Goal: Task Accomplishment & Management: Use online tool/utility

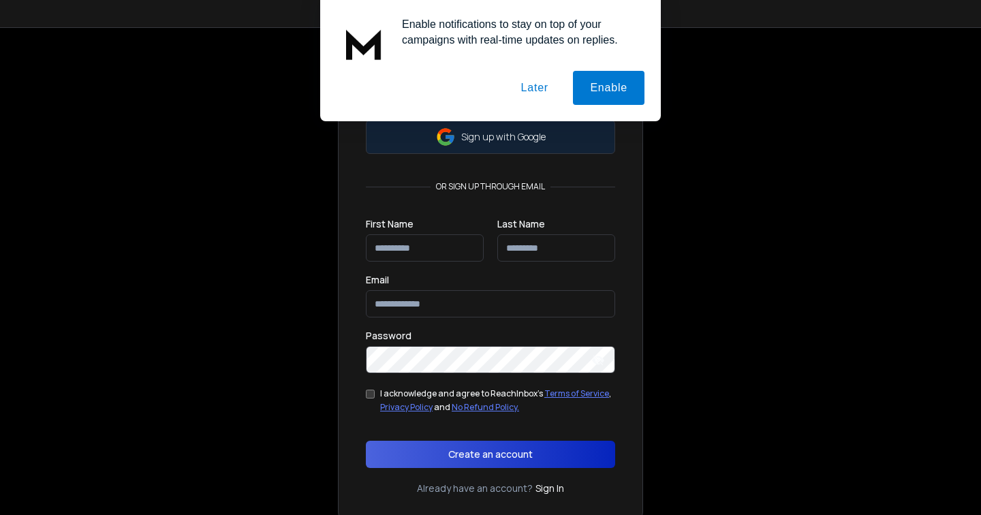
click at [478, 132] on p "Sign up with Google" at bounding box center [503, 137] width 85 height 14
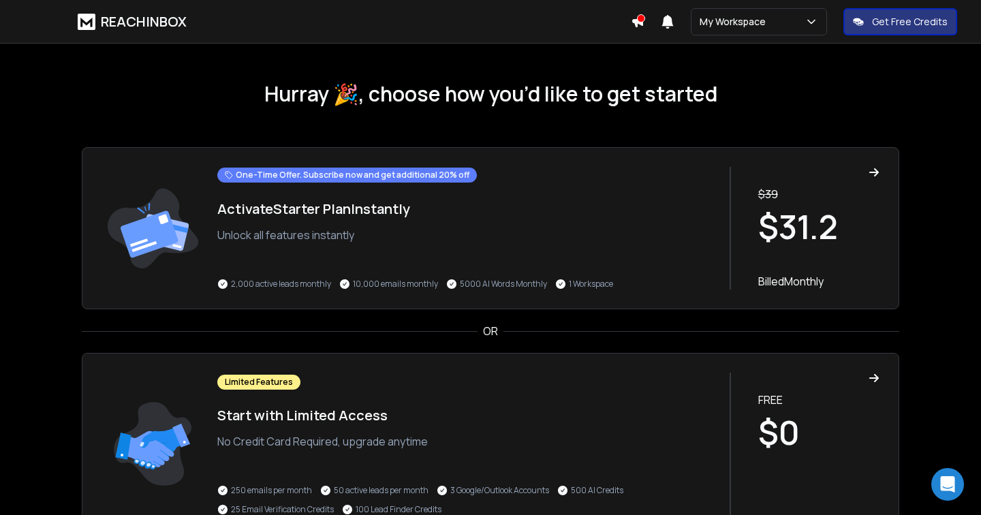
click at [523, 93] on button "Later" at bounding box center [534, 88] width 61 height 34
click at [914, 20] on p "Get Free Credits" at bounding box center [910, 22] width 76 height 14
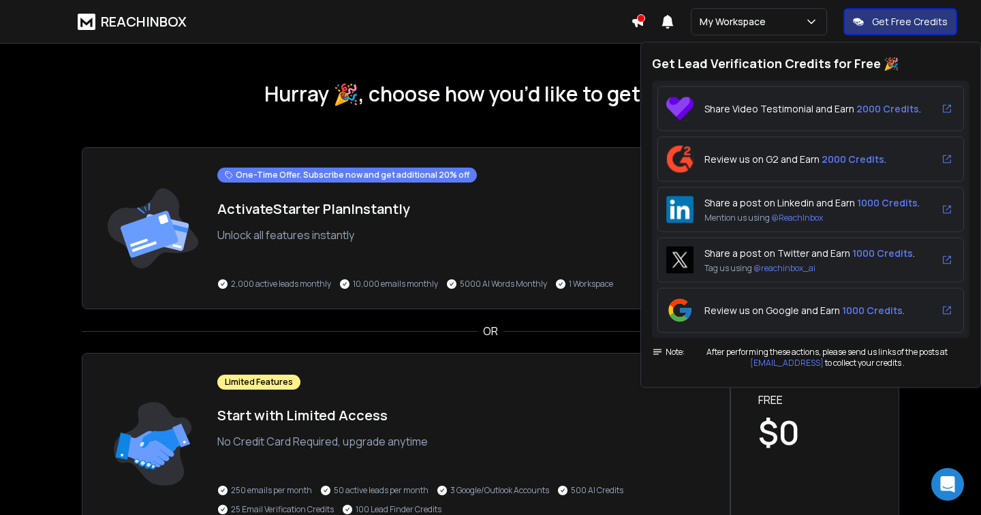
scroll to position [19, 0]
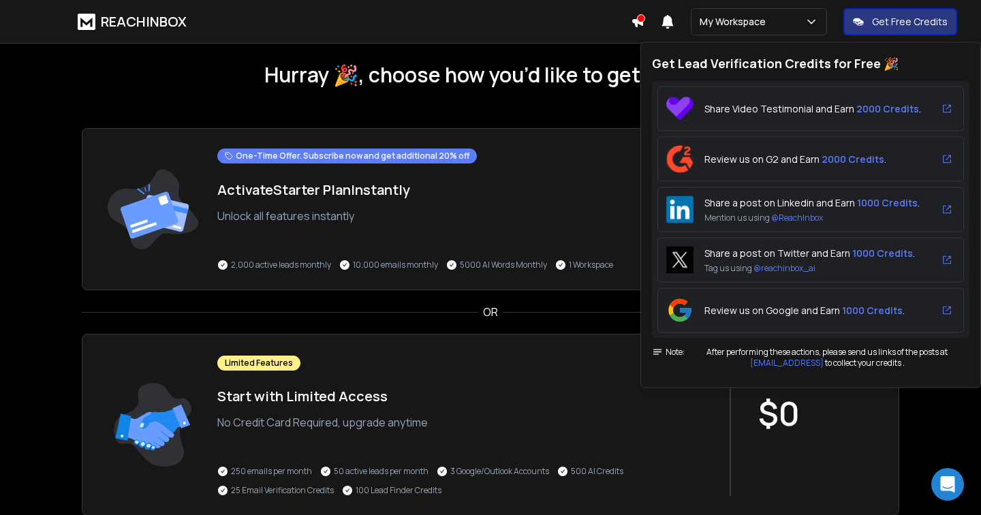
click at [555, 105] on div "Hurray 🎉, choose how you’d like to get started One-Time Offer. Subscribe now an…" at bounding box center [491, 289] width 818 height 453
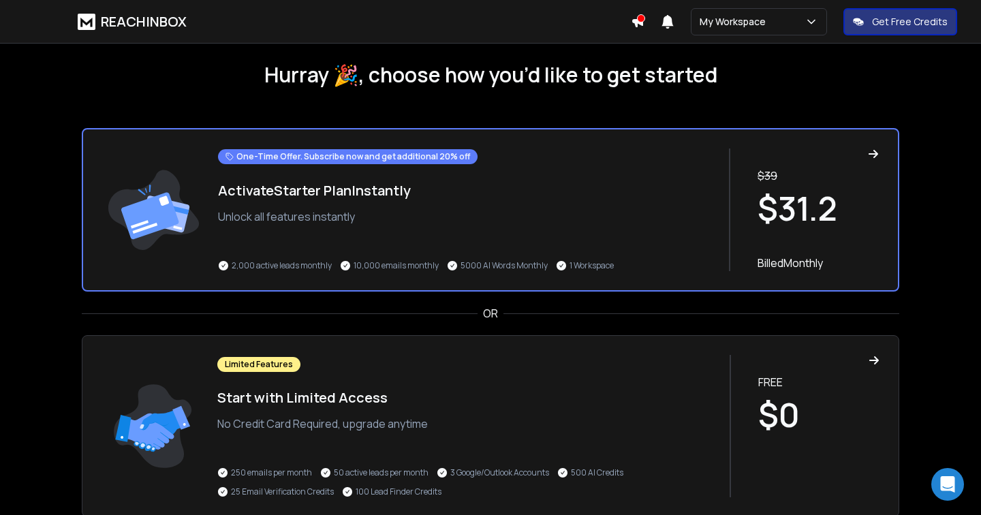
scroll to position [20, 0]
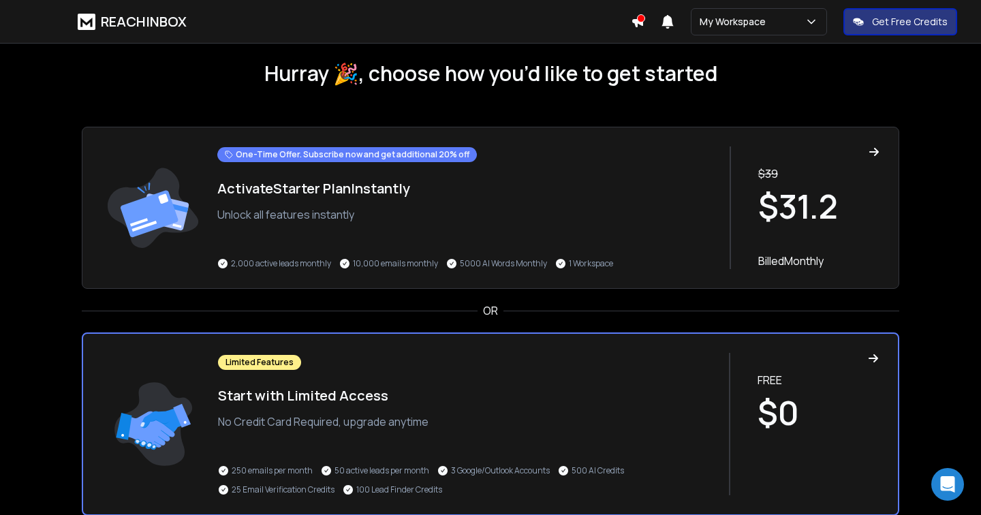
click at [557, 381] on div "Limited Features Start with Limited Access No Credit Card Required, upgrade any…" at bounding box center [467, 424] width 498 height 142
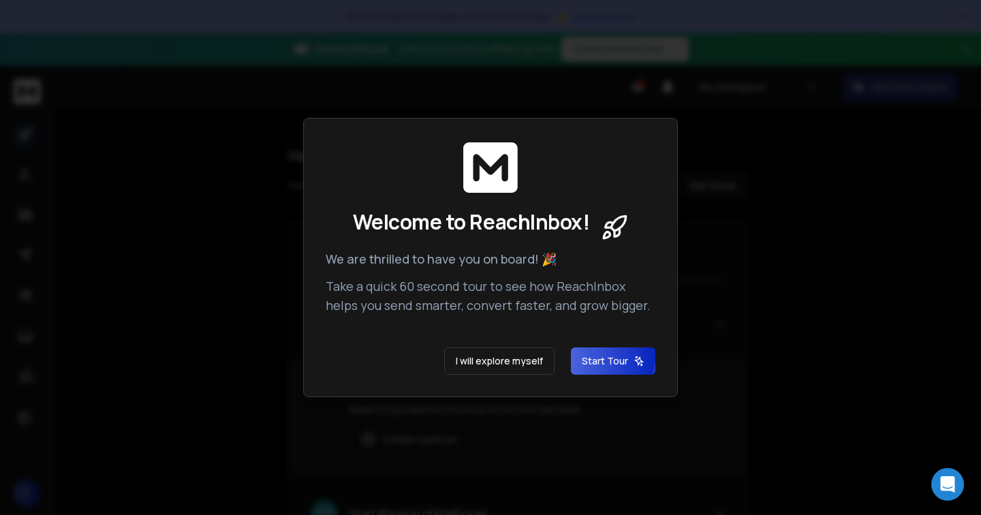
click at [615, 356] on span "Start Tour" at bounding box center [613, 361] width 63 height 14
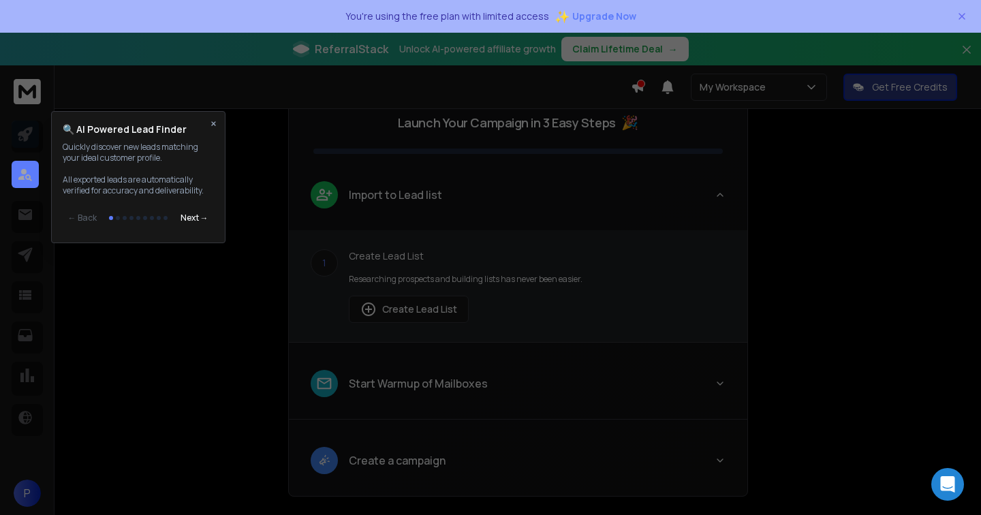
scroll to position [147, 0]
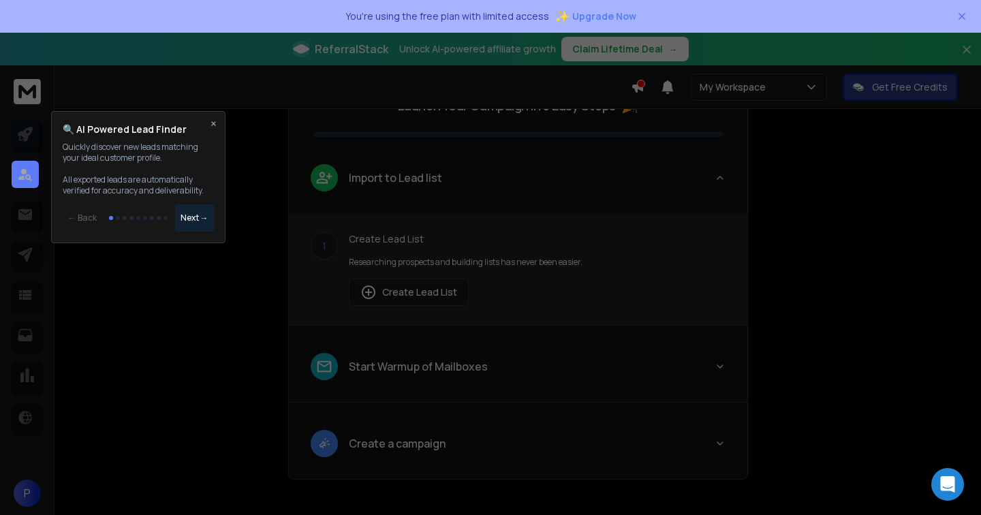
click at [203, 214] on button "Next →" at bounding box center [194, 217] width 39 height 27
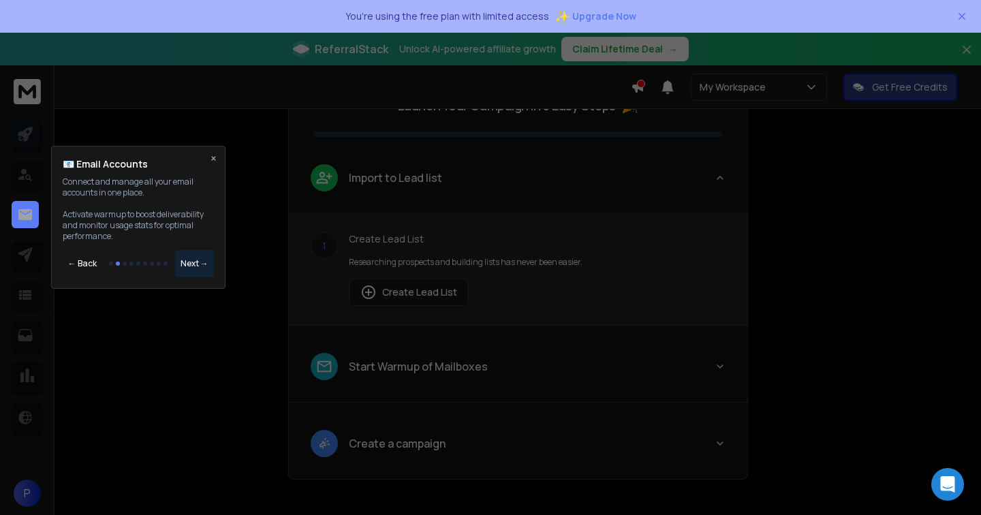
click at [198, 262] on button "Next →" at bounding box center [194, 263] width 39 height 27
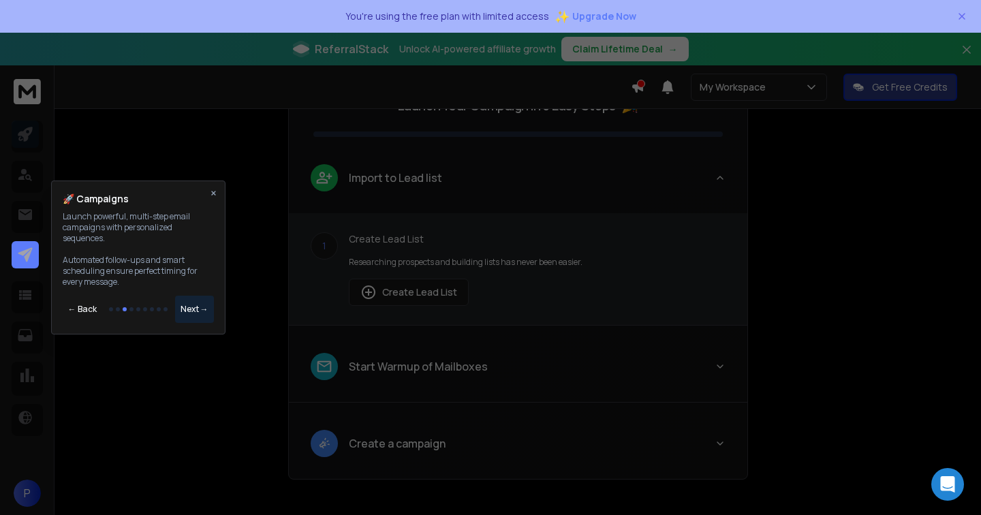
click at [192, 309] on button "Next →" at bounding box center [194, 309] width 39 height 27
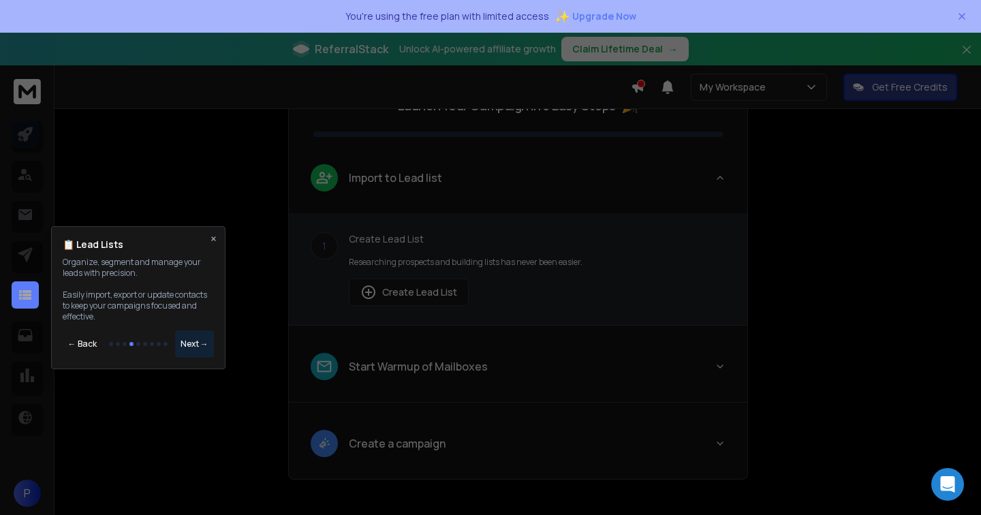
click at [192, 339] on button "Next →" at bounding box center [194, 344] width 39 height 27
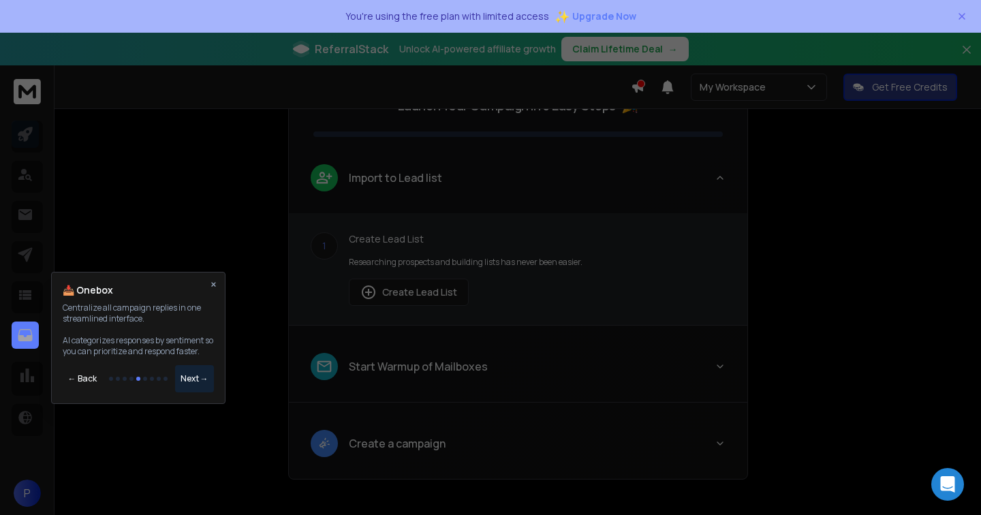
click at [192, 381] on button "Next →" at bounding box center [194, 378] width 39 height 27
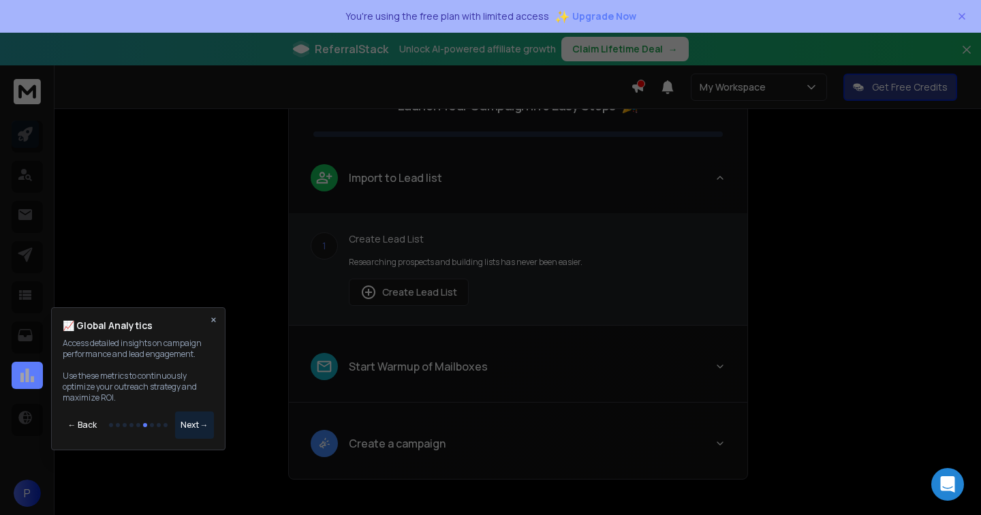
click at [190, 427] on button "Next →" at bounding box center [194, 425] width 39 height 27
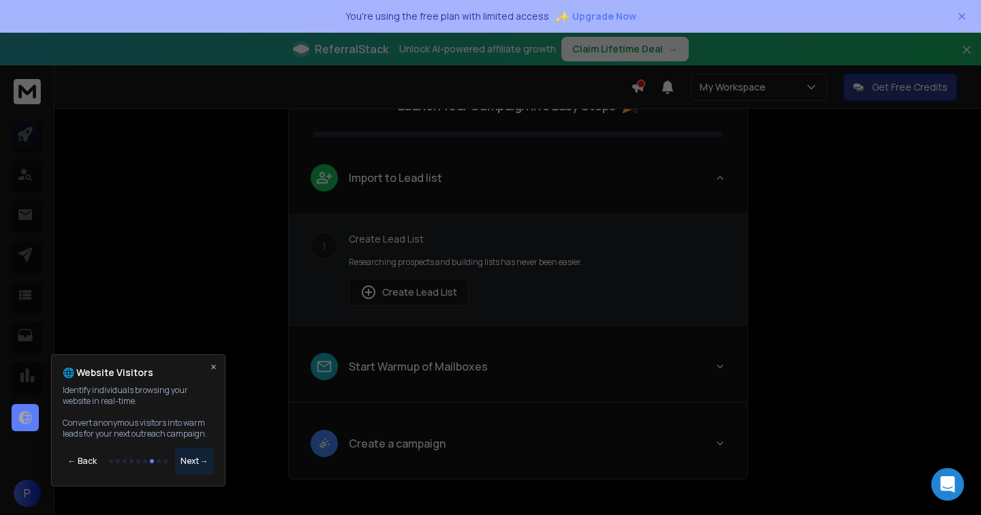
click at [190, 457] on button "Next →" at bounding box center [194, 461] width 39 height 27
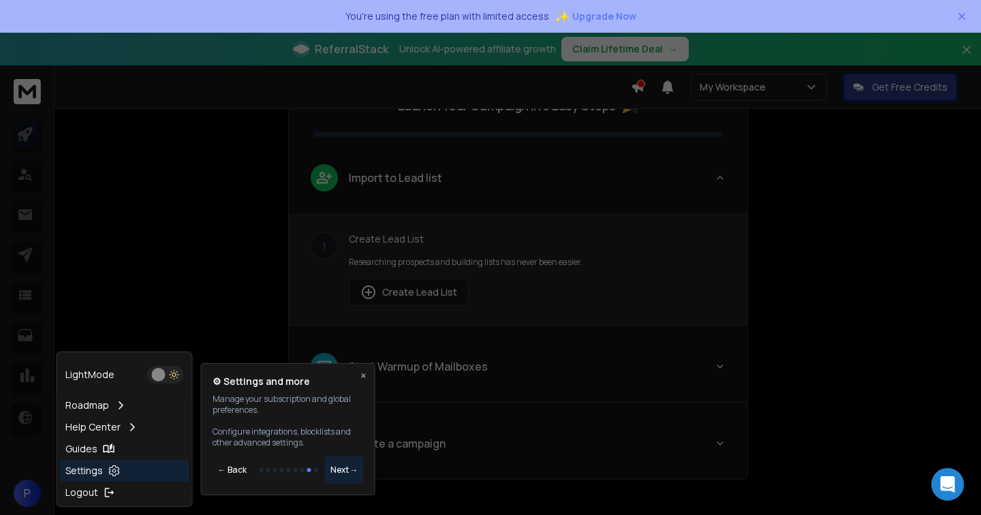
click at [346, 475] on button "Next →" at bounding box center [344, 470] width 39 height 27
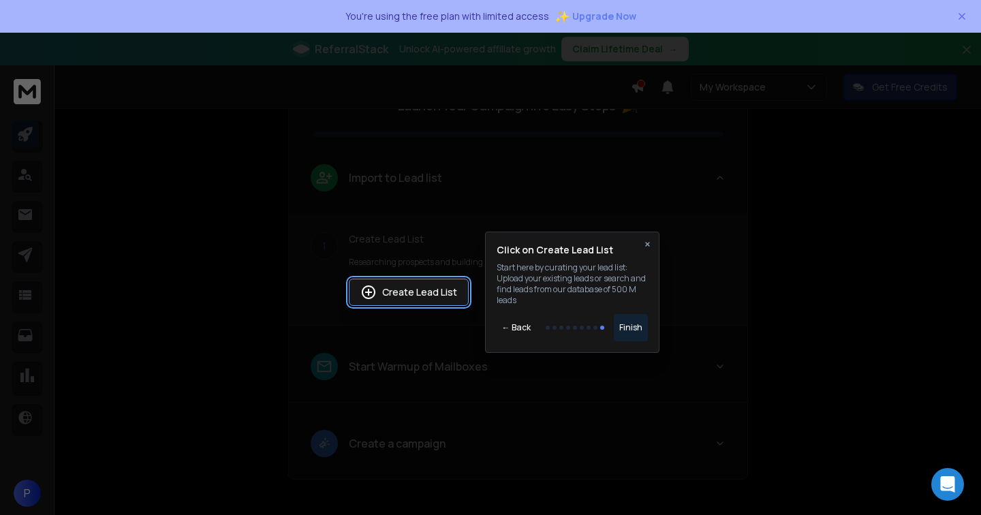
click at [624, 324] on button "Finish" at bounding box center [631, 327] width 34 height 27
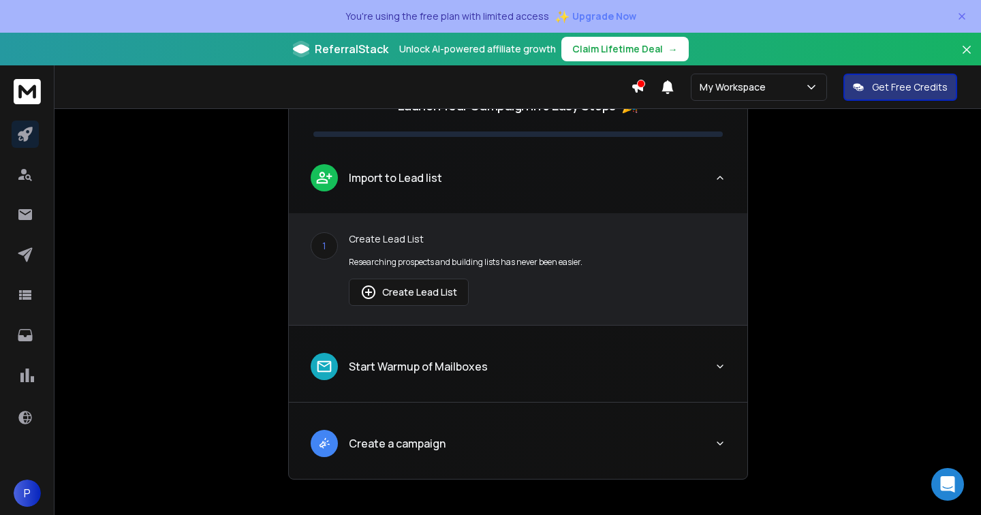
scroll to position [0, 0]
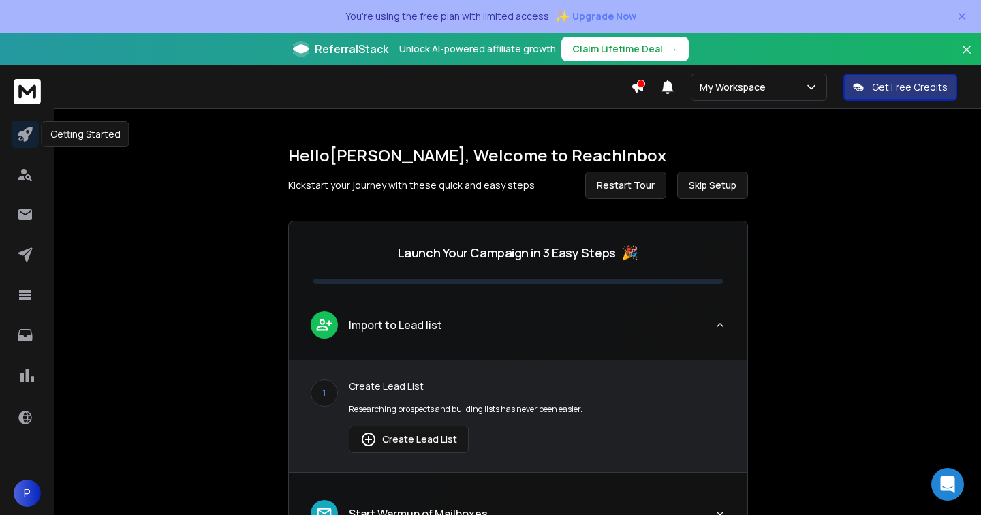
click at [31, 140] on icon at bounding box center [25, 134] width 16 height 16
click at [29, 186] on link at bounding box center [25, 174] width 27 height 27
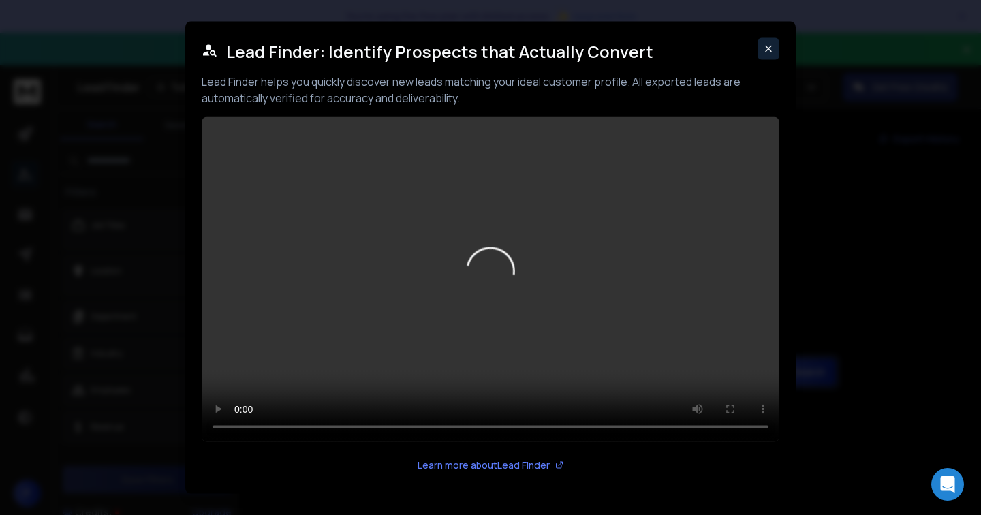
click at [773, 51] on icon at bounding box center [768, 49] width 11 height 11
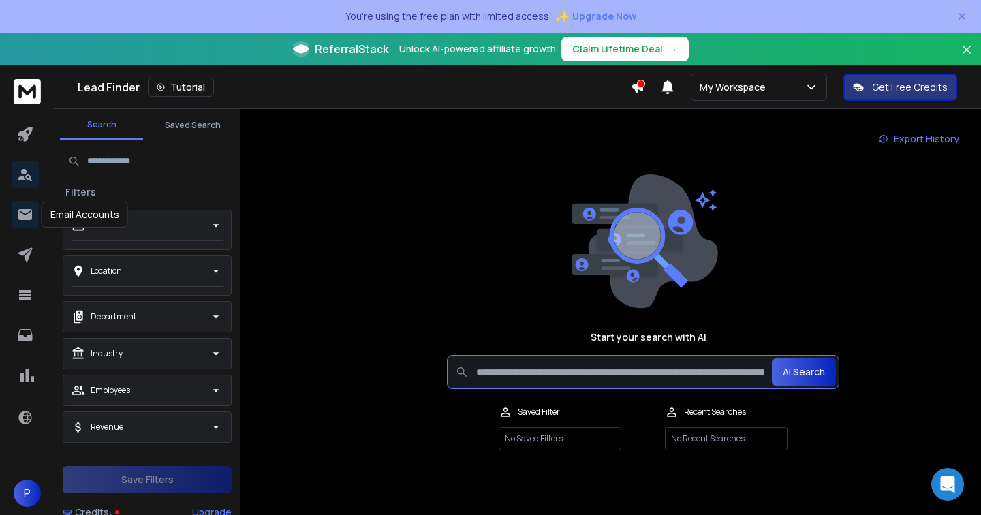
click at [36, 215] on link at bounding box center [25, 214] width 27 height 27
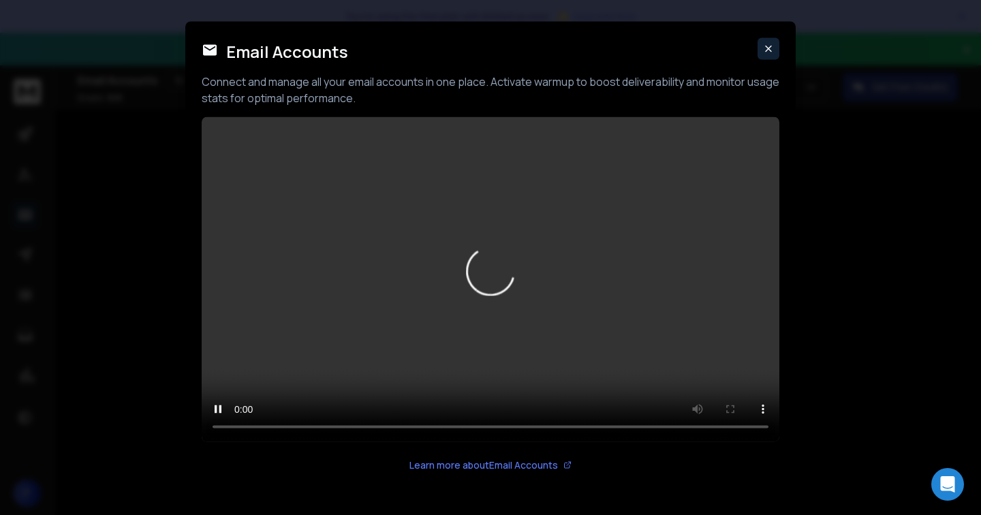
click at [774, 45] on icon at bounding box center [768, 49] width 11 height 11
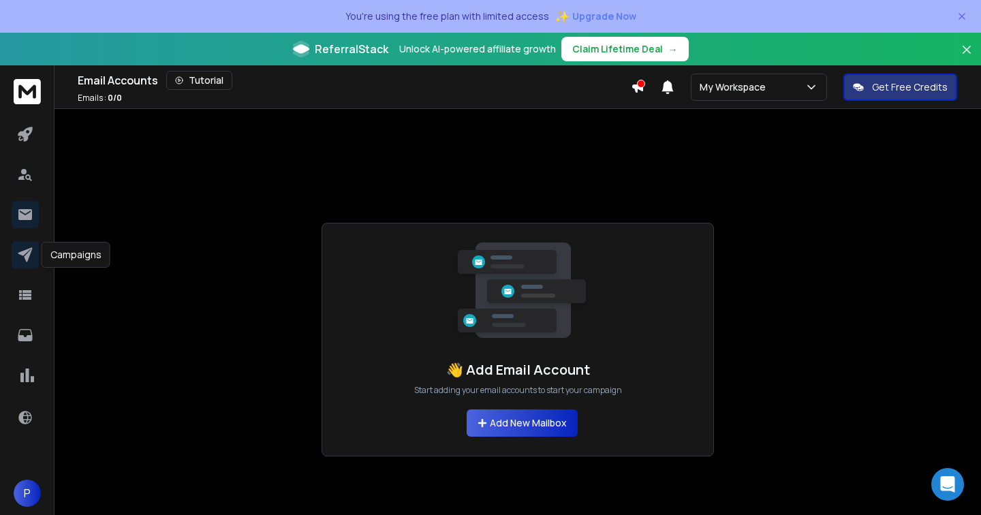
click at [28, 260] on icon at bounding box center [25, 255] width 16 height 16
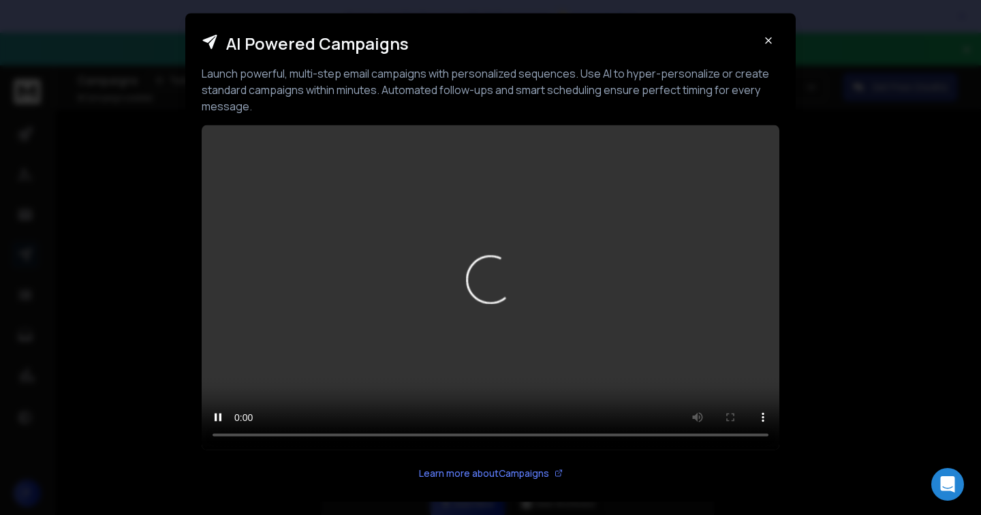
click at [28, 260] on div at bounding box center [490, 257] width 981 height 515
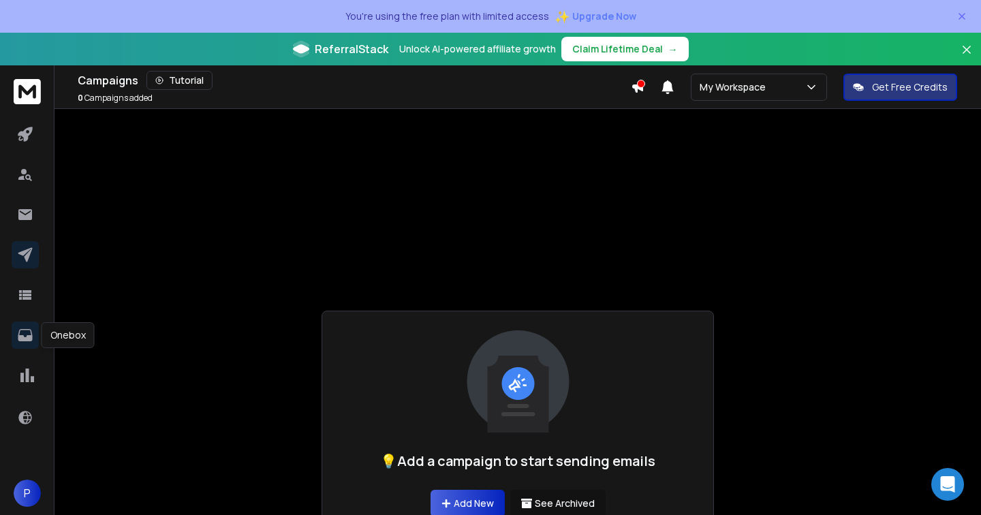
click at [31, 341] on icon at bounding box center [25, 335] width 16 height 16
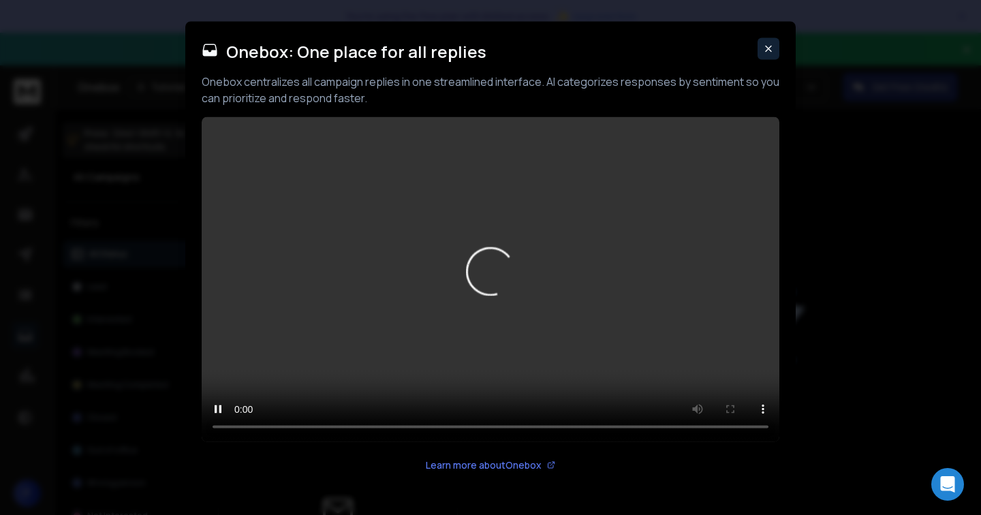
click at [769, 53] on icon at bounding box center [768, 49] width 11 height 11
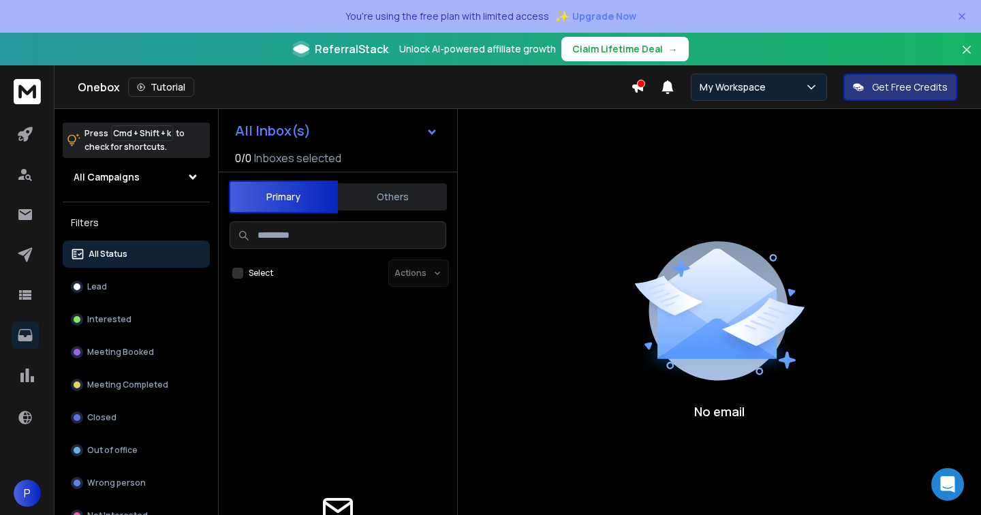
click at [745, 99] on button "My Workspace" at bounding box center [759, 87] width 136 height 27
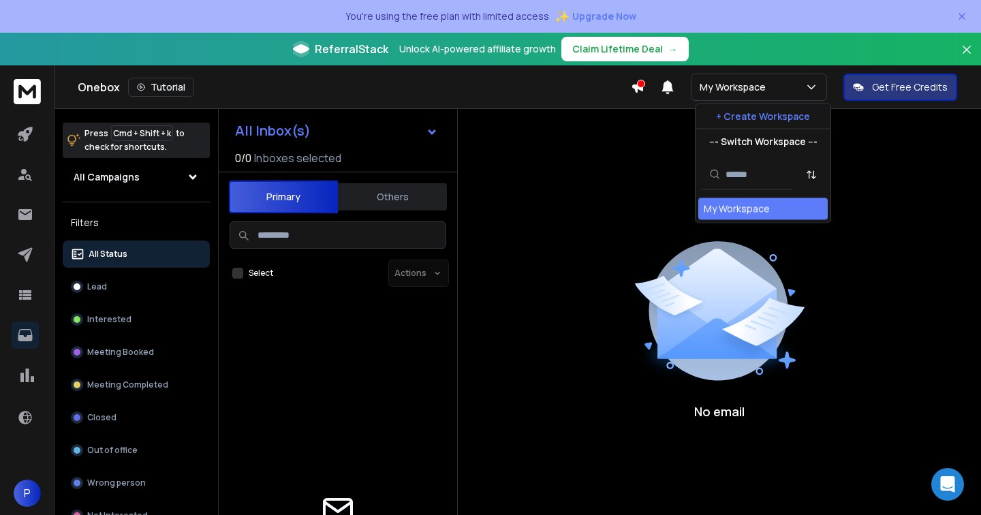
click at [749, 119] on p "+ Create Workspace" at bounding box center [763, 117] width 94 height 14
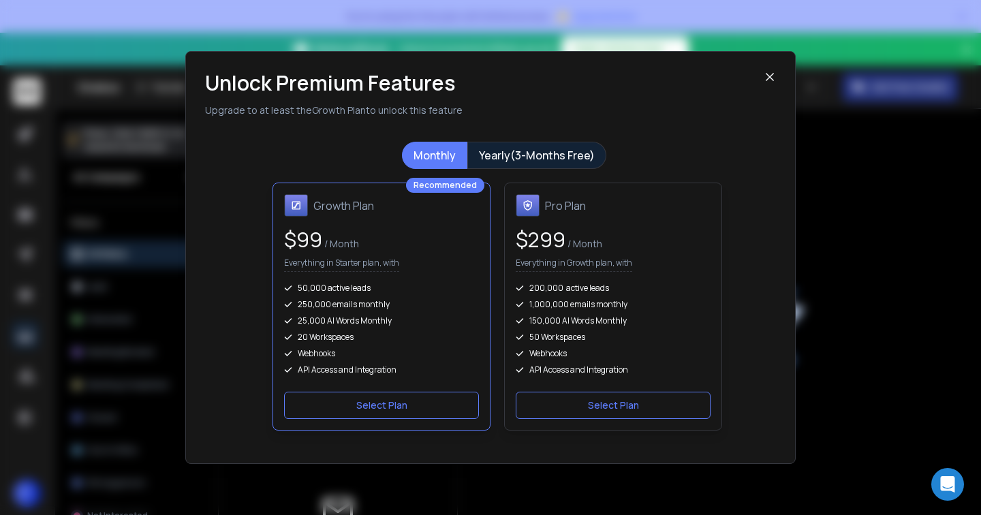
click at [558, 162] on button "Yearly(3-Months Free)" at bounding box center [537, 155] width 139 height 27
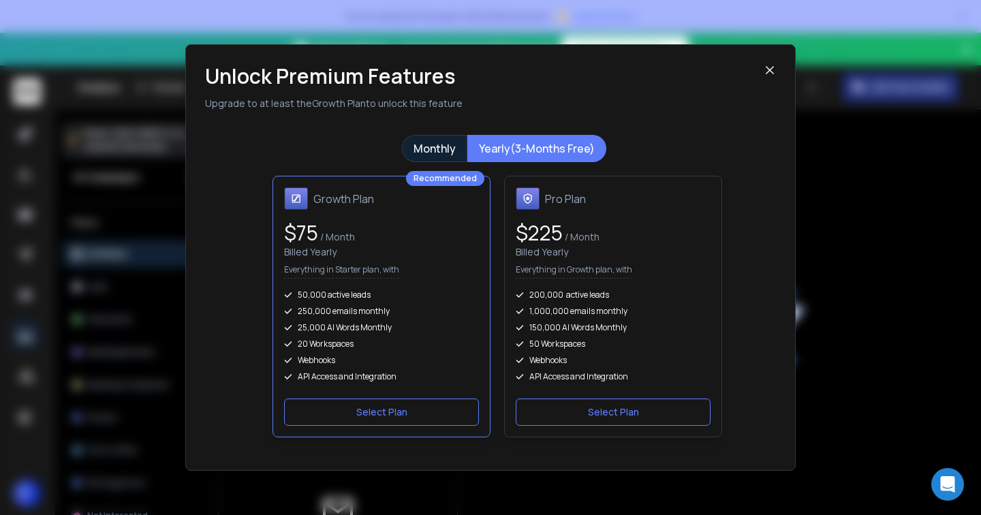
click at [429, 155] on button "Monthly" at bounding box center [434, 148] width 65 height 27
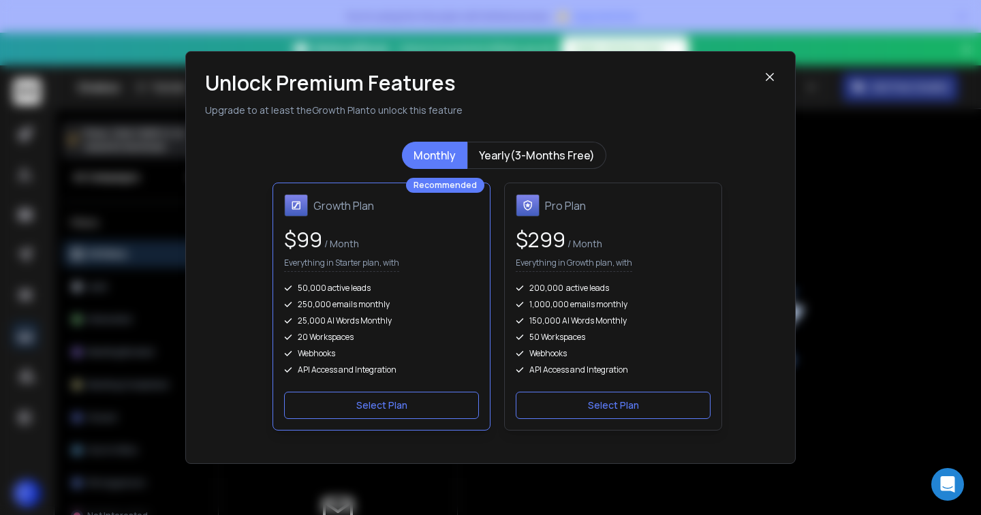
click at [764, 72] on icon at bounding box center [770, 77] width 12 height 12
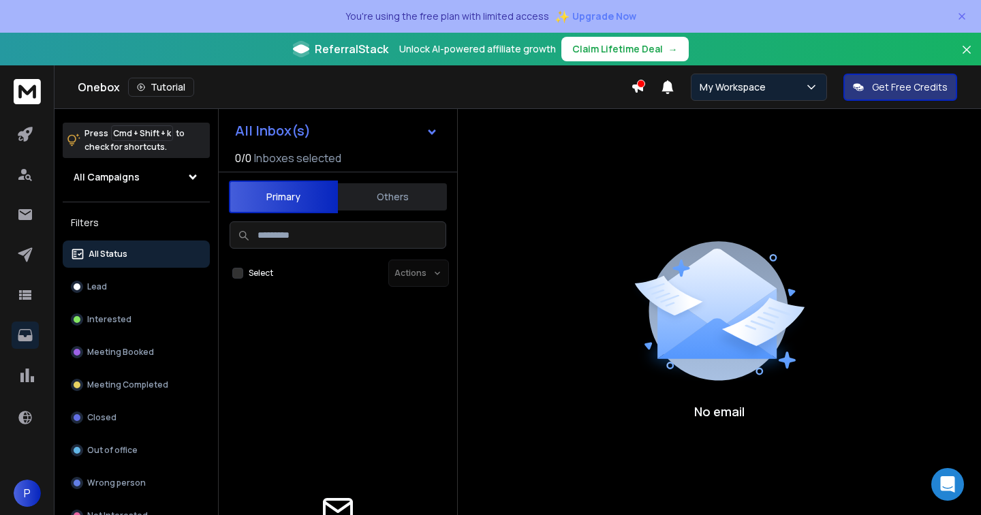
click at [755, 80] on p "My Workspace" at bounding box center [736, 87] width 72 height 14
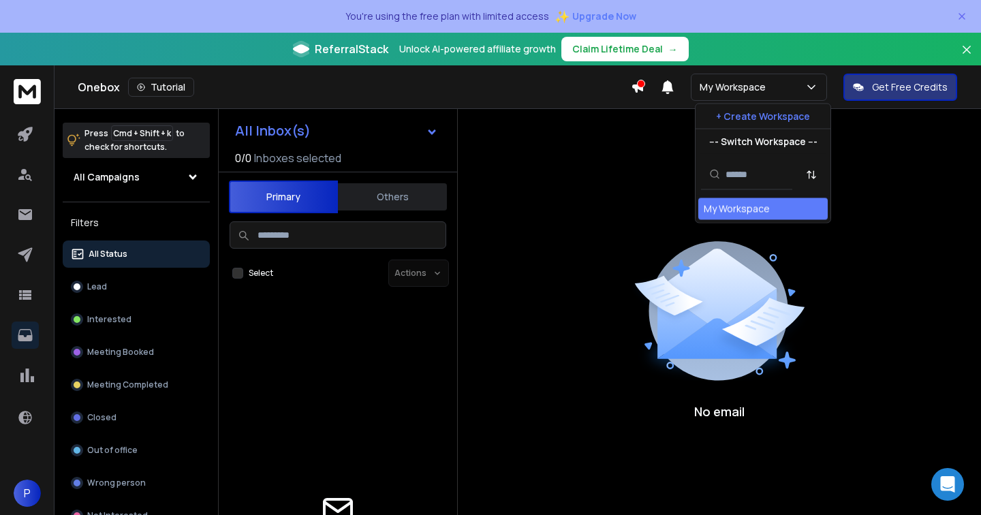
click at [611, 210] on div "No email" at bounding box center [719, 328] width 523 height 438
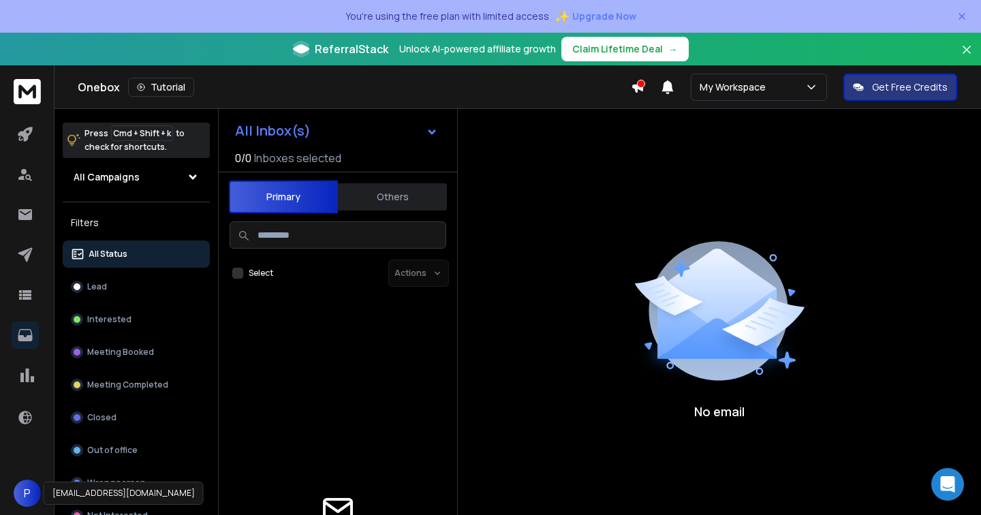
click at [31, 493] on span "P" at bounding box center [27, 493] width 27 height 27
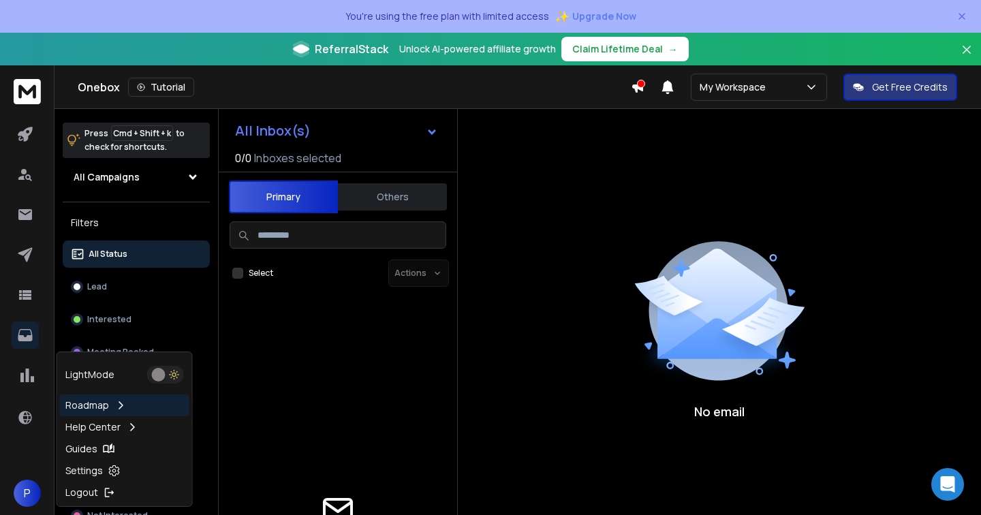
click at [299, 85] on div "Onebox Tutorial" at bounding box center [354, 87] width 553 height 19
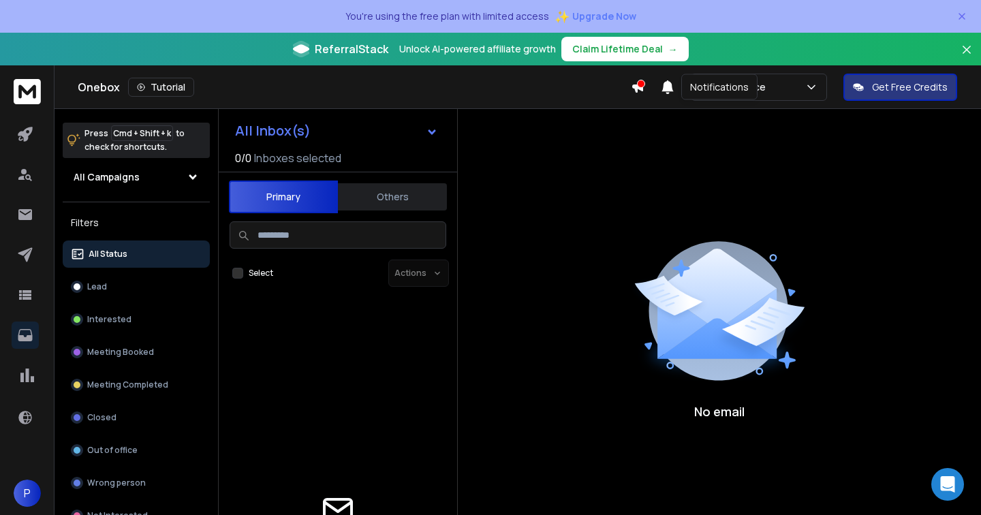
click at [720, 76] on div "Notifications" at bounding box center [720, 87] width 76 height 26
click at [775, 87] on div "My Workspace" at bounding box center [759, 87] width 119 height 14
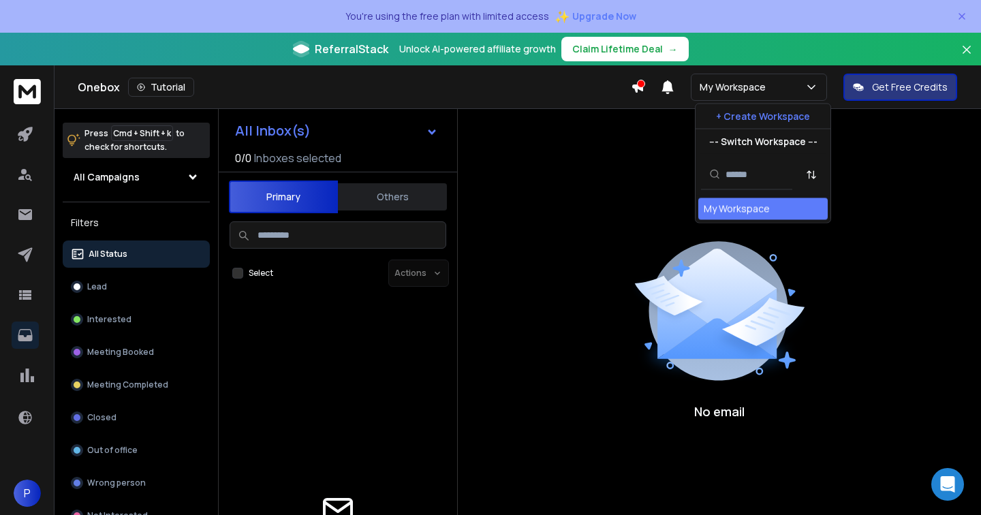
click at [970, 52] on icon "Close banner" at bounding box center [967, 50] width 12 height 12
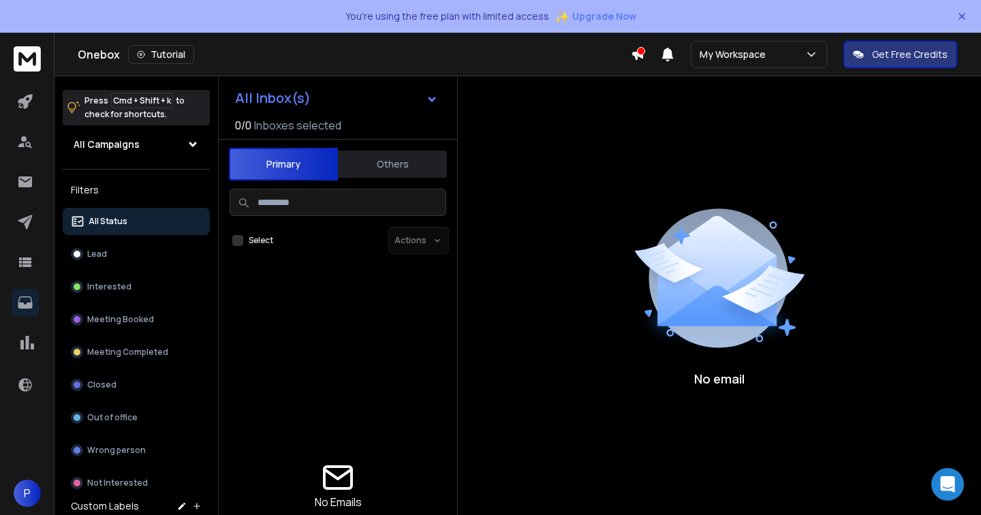
click at [965, 16] on icon "Close notification" at bounding box center [962, 16] width 11 height 11
